Goal: Task Accomplishment & Management: Manage account settings

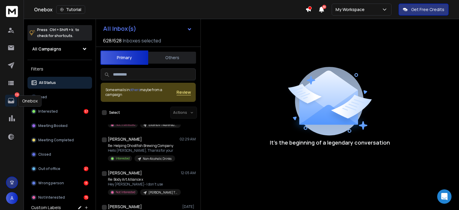
scroll to position [498, 0]
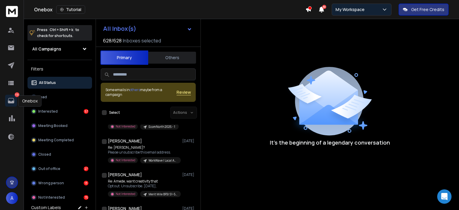
click at [383, 8] on div "My Workspace" at bounding box center [362, 10] width 52 height 6
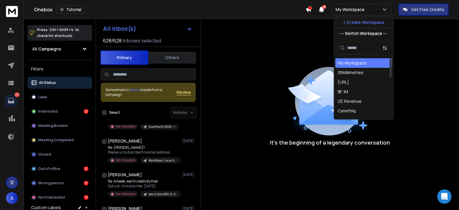
click at [363, 62] on div "My Workspace" at bounding box center [352, 63] width 29 height 6
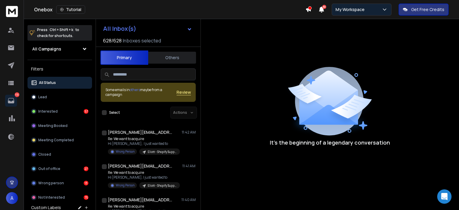
click at [359, 10] on p "My Workspace" at bounding box center [351, 10] width 31 height 6
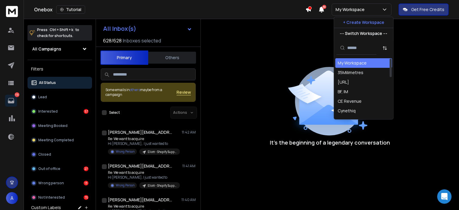
click at [354, 63] on div "My Workspace" at bounding box center [352, 63] width 29 height 6
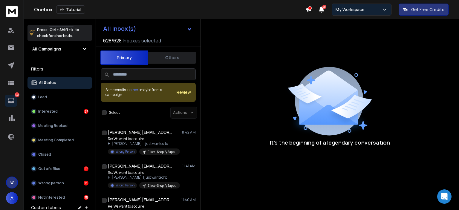
click at [376, 7] on div "My Workspace" at bounding box center [362, 10] width 52 height 6
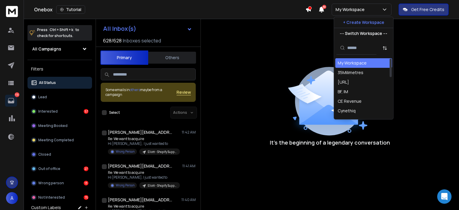
click at [363, 60] on div "My Workspace" at bounding box center [364, 63] width 57 height 10
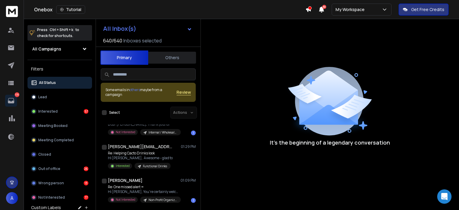
scroll to position [80, 0]
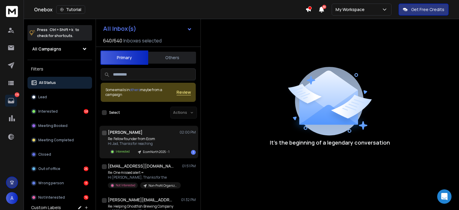
scroll to position [100, 0]
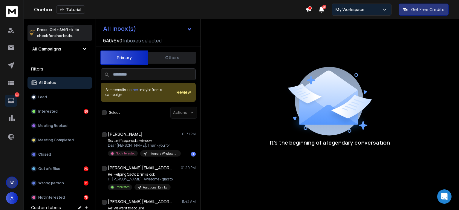
click at [367, 9] on p "My Workspace" at bounding box center [351, 10] width 31 height 6
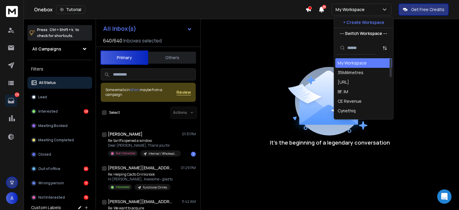
click at [371, 64] on div "My Workspace" at bounding box center [364, 63] width 57 height 10
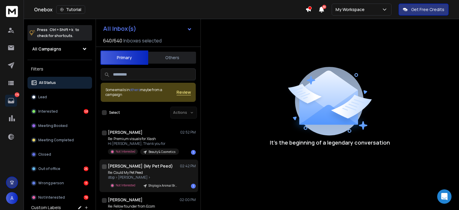
click at [187, 169] on div "[PERSON_NAME] (My Pet Peed) 02:42 PM Re: Could My Pet Peed stop > [PERSON_NAME]…" at bounding box center [152, 175] width 88 height 25
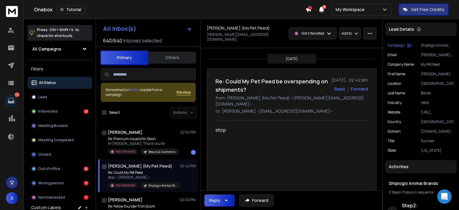
click at [373, 30] on button "button" at bounding box center [370, 34] width 13 height 12
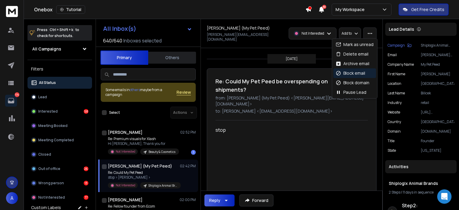
click at [364, 74] on div "Block email" at bounding box center [351, 73] width 30 height 6
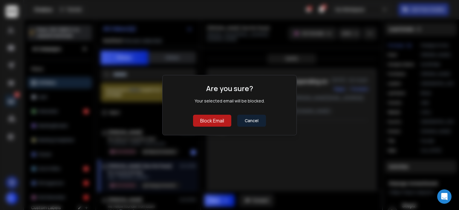
click at [220, 120] on button "Block Email" at bounding box center [212, 121] width 38 height 12
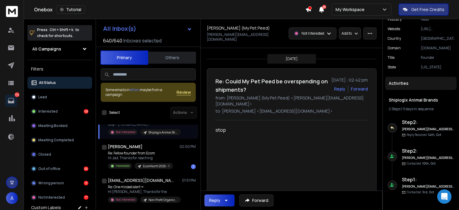
scroll to position [112, 0]
